Goal: Check status: Check status

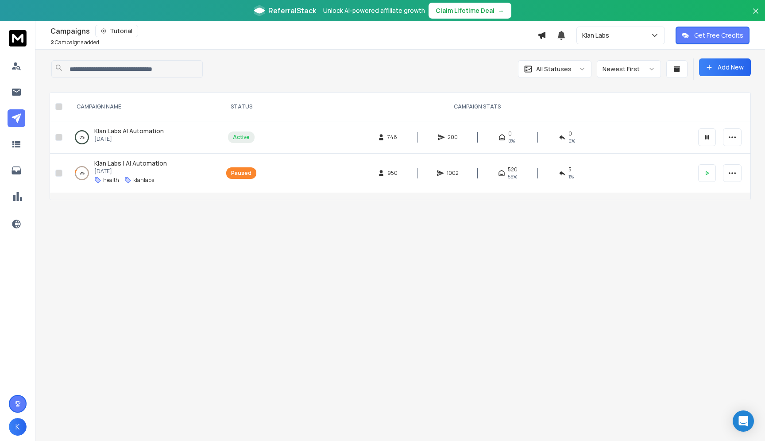
click at [580, 44] on div "Campaigns Tutorial 2 Campaigns added Klan Labs Get Free Credits" at bounding box center [382, 35] width 765 height 28
click at [622, 27] on button "Klan Labs" at bounding box center [620, 36] width 89 height 18
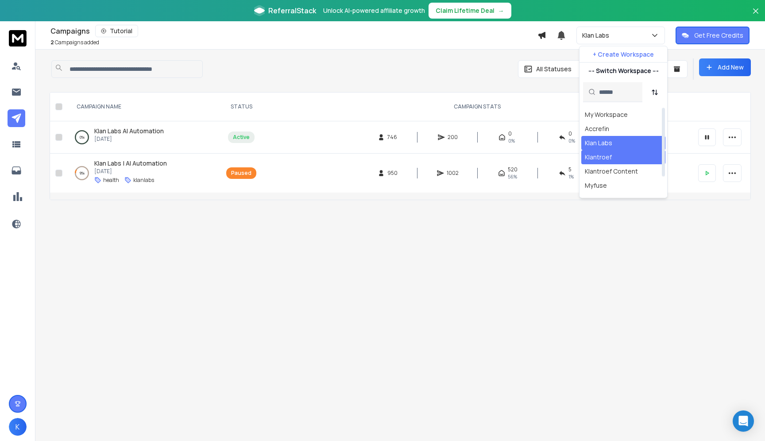
click at [611, 153] on div "Klantroef" at bounding box center [623, 157] width 84 height 14
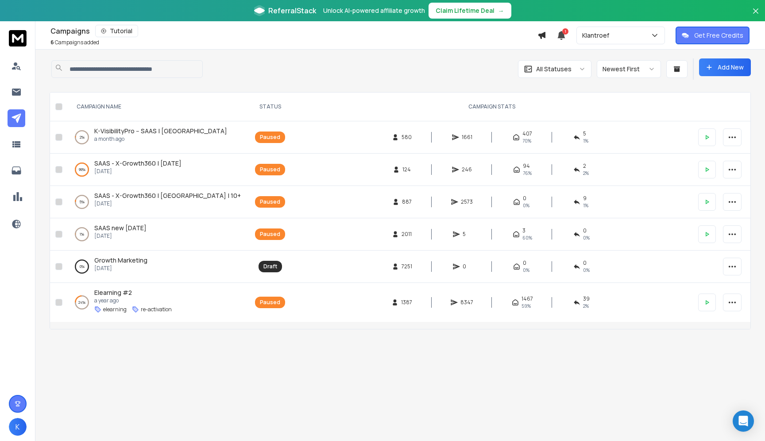
click at [407, 362] on div "Campaigns 6 Campaigns Added All Statuses Newest First Add New CAMPAIGN NAME STA…" at bounding box center [400, 278] width 701 height 441
click at [402, 54] on div "Campaigns 6 Campaigns Added All Statuses Newest First Add New CAMPAIGN NAME STA…" at bounding box center [400, 279] width 730 height 459
click at [401, 71] on div "Campaigns 6 Campaigns Added All Statuses Newest First Add New" at bounding box center [575, 68] width 351 height 21
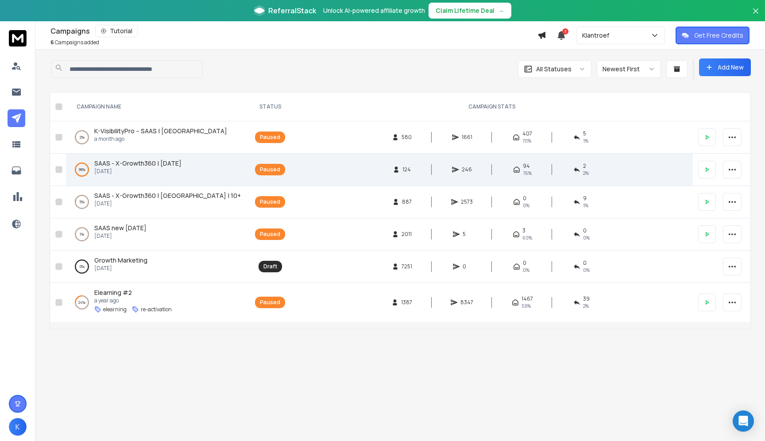
click at [161, 181] on td "99 % SAAS - X-Growth360 | [DATE] [DATE]" at bounding box center [158, 170] width 184 height 32
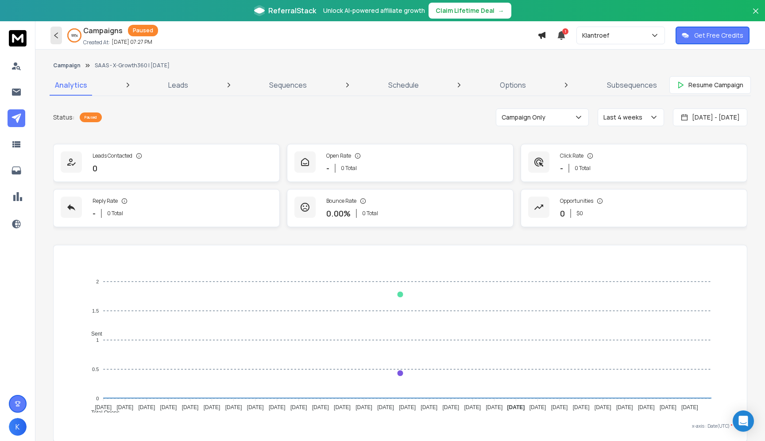
click at [59, 35] on icon at bounding box center [56, 35] width 8 height 8
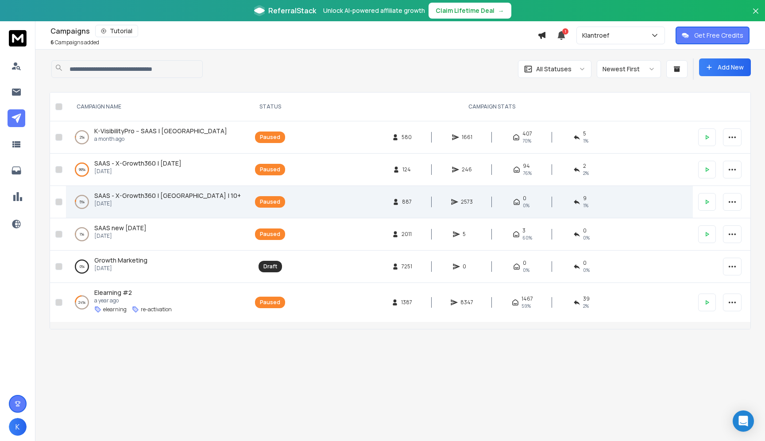
click at [329, 212] on td "887 2573 0 0% 9 1 %" at bounding box center [491, 202] width 402 height 32
